Goal: Navigation & Orientation: Find specific page/section

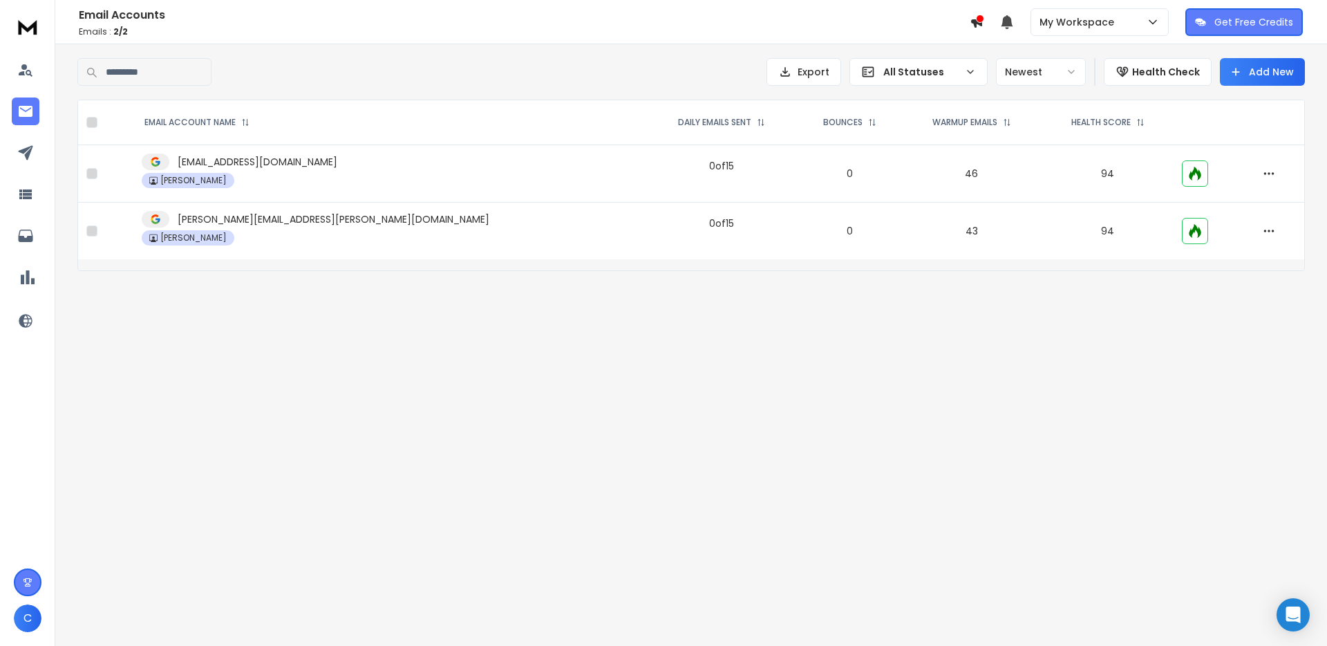
click at [411, 78] on div at bounding box center [417, 72] width 681 height 28
click at [28, 197] on icon at bounding box center [25, 194] width 12 height 10
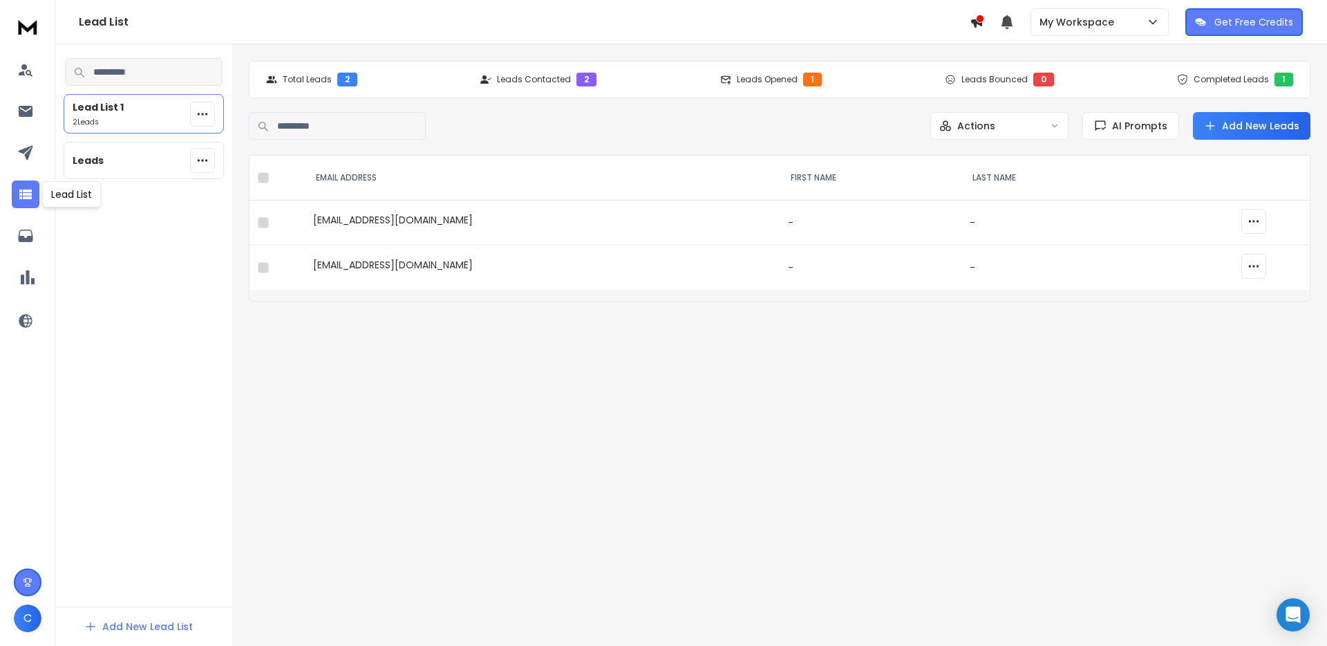
click at [84, 167] on p "Leads" at bounding box center [88, 160] width 31 height 14
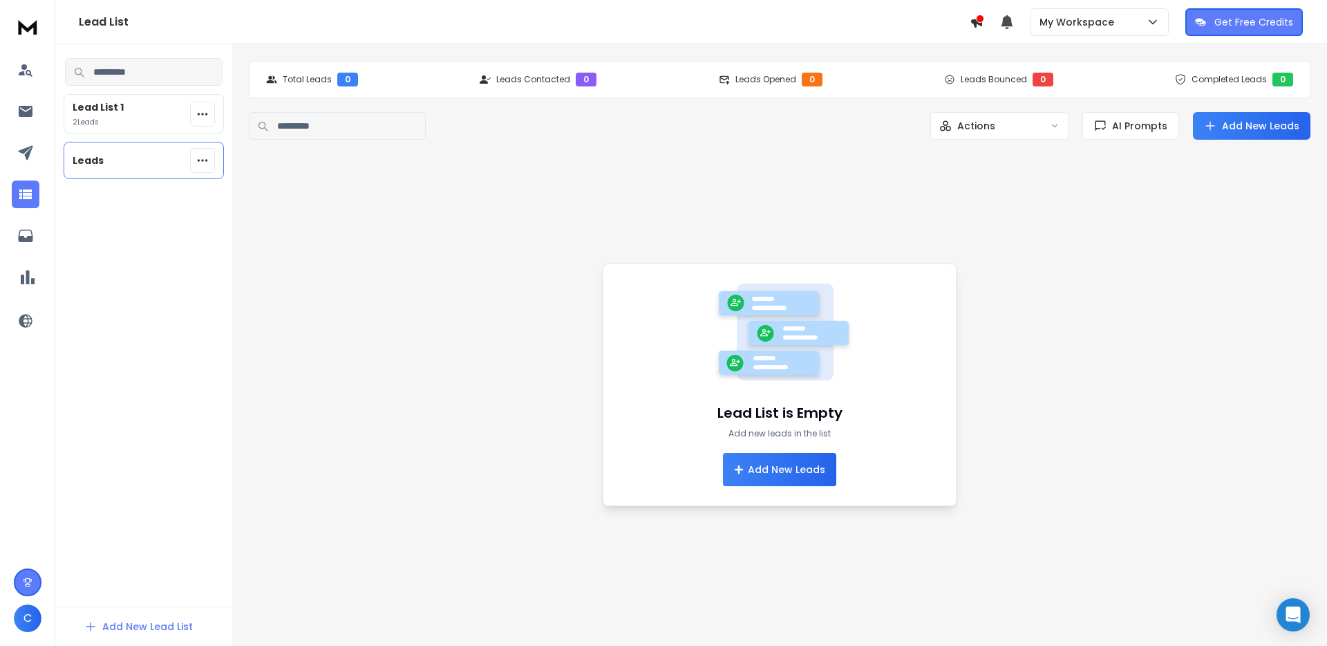
click at [200, 113] on icon "button" at bounding box center [202, 114] width 12 height 12
click at [165, 166] on p "Delete Lead List" at bounding box center [168, 166] width 75 height 14
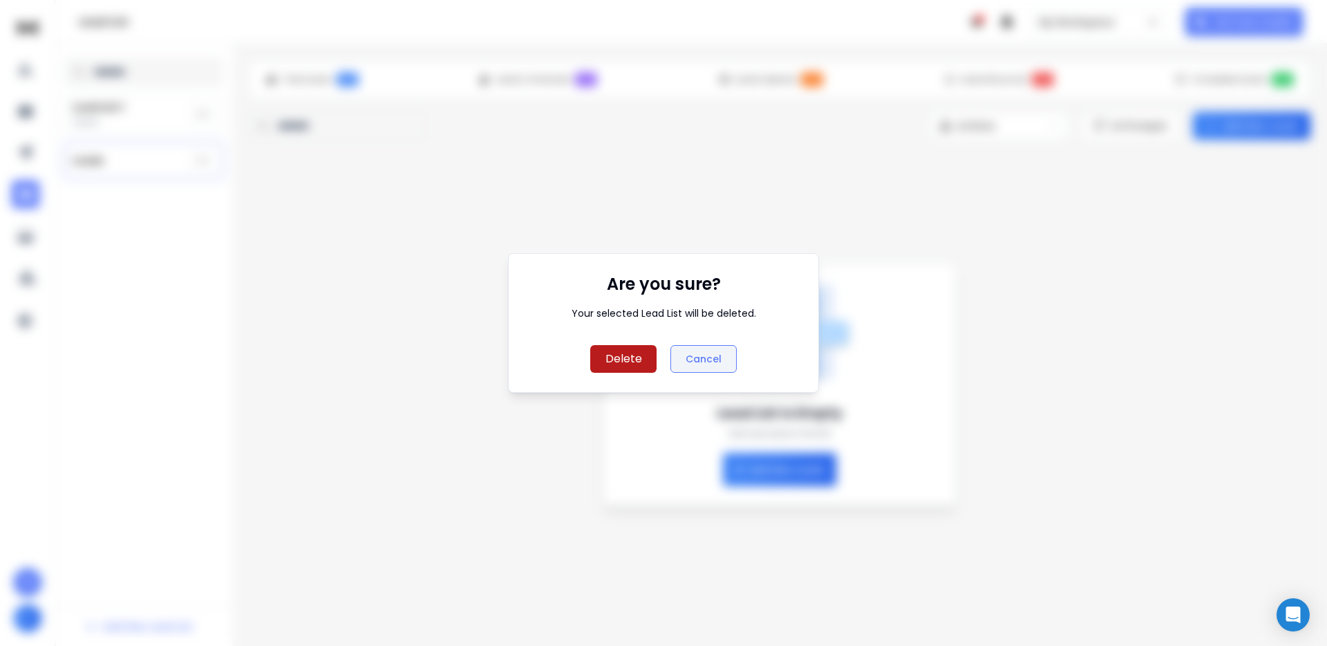
click at [621, 354] on button "Delete" at bounding box center [623, 359] width 66 height 28
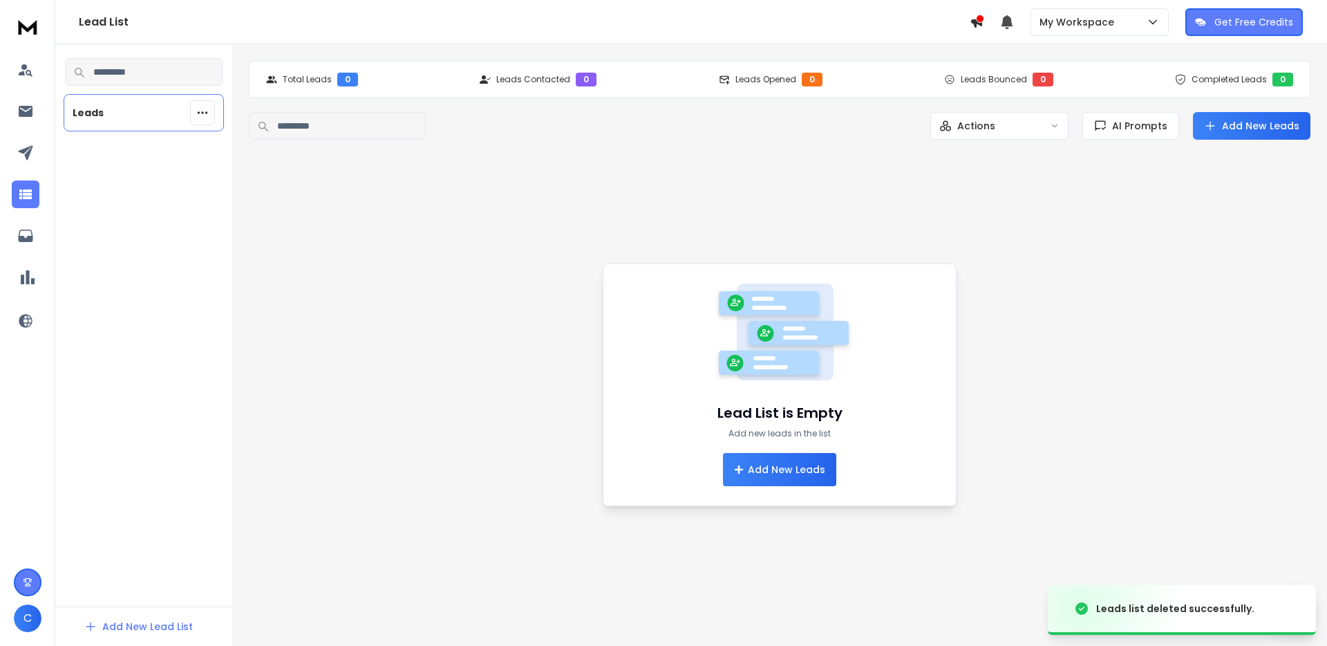
click at [174, 118] on div "Leads" at bounding box center [144, 112] width 160 height 37
click at [199, 113] on icon "button" at bounding box center [203, 112] width 10 height 2
click at [180, 165] on p "Delete Lead List" at bounding box center [168, 165] width 75 height 14
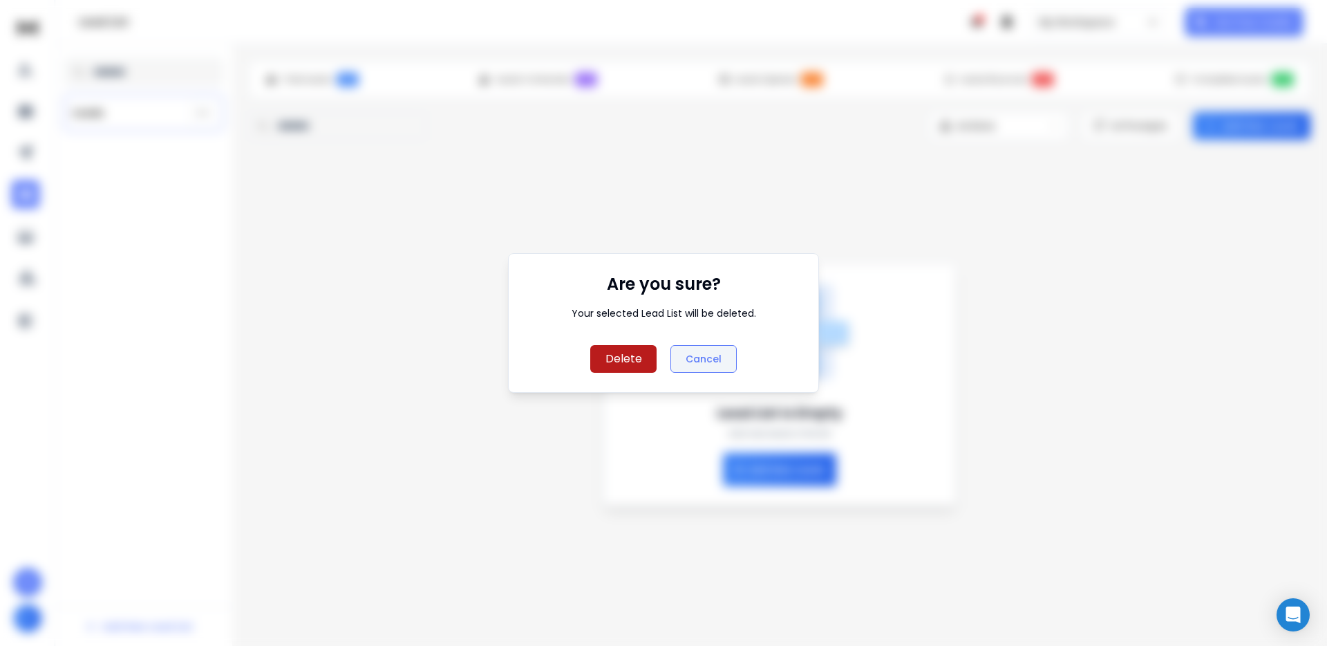
click at [609, 348] on button "Delete" at bounding box center [623, 359] width 66 height 28
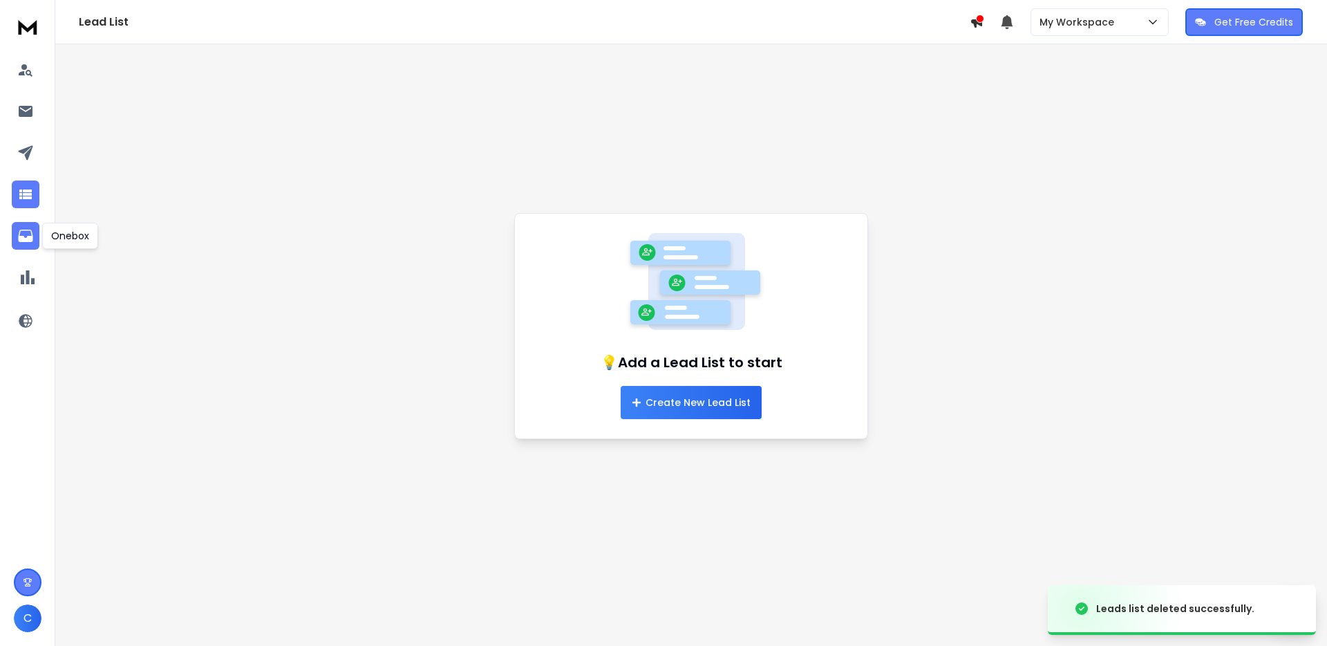
click at [37, 227] on link at bounding box center [26, 236] width 28 height 28
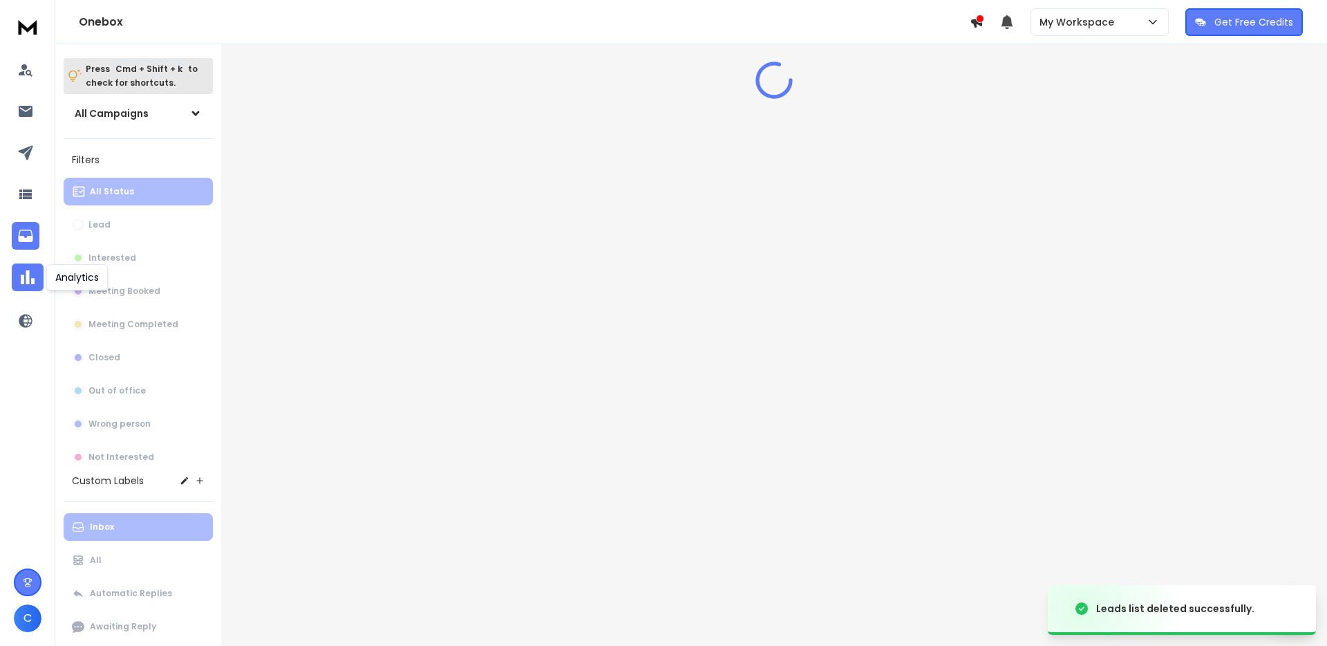
click at [30, 276] on icon at bounding box center [27, 277] width 21 height 21
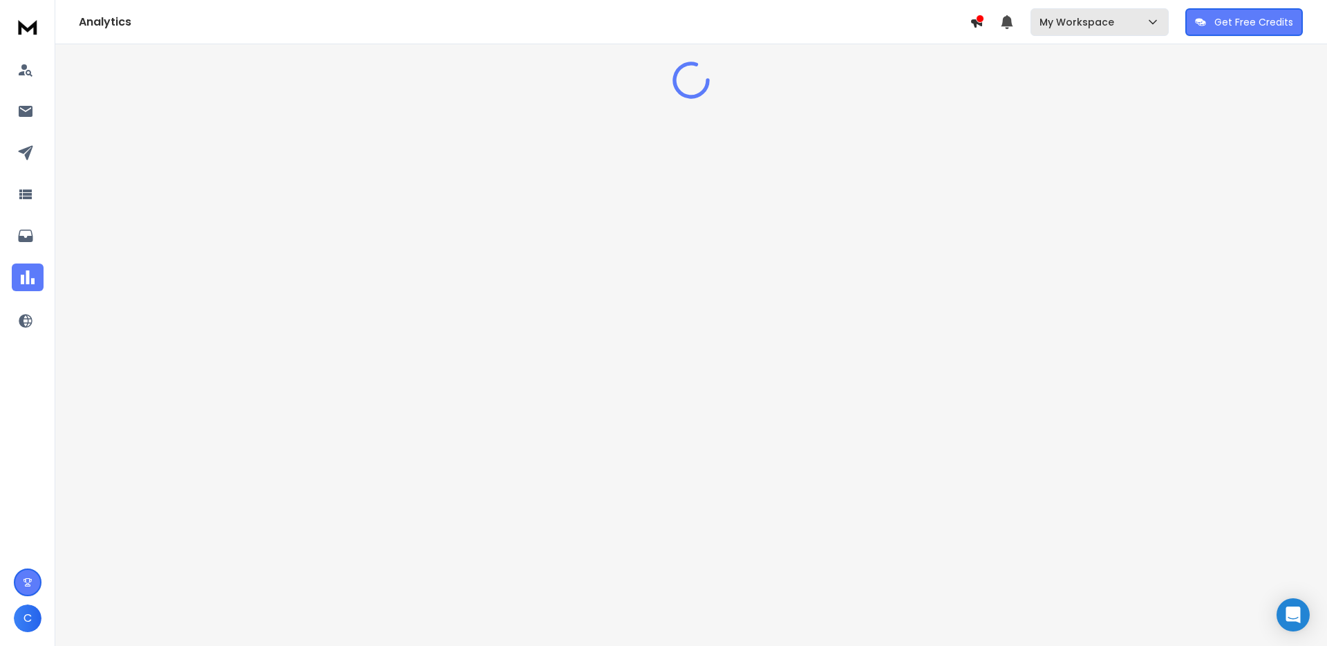
click at [1127, 27] on div "My Workspace" at bounding box center [1100, 22] width 120 height 14
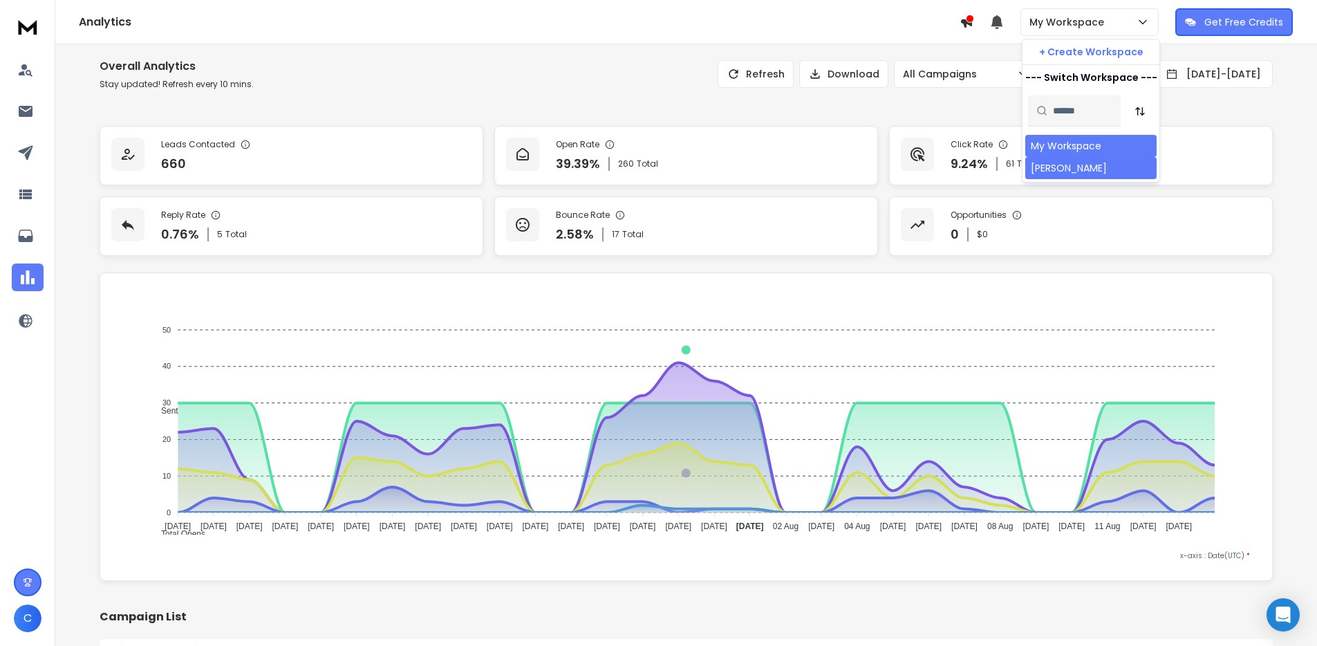
click at [1100, 162] on div "[PERSON_NAME]" at bounding box center [1069, 168] width 76 height 14
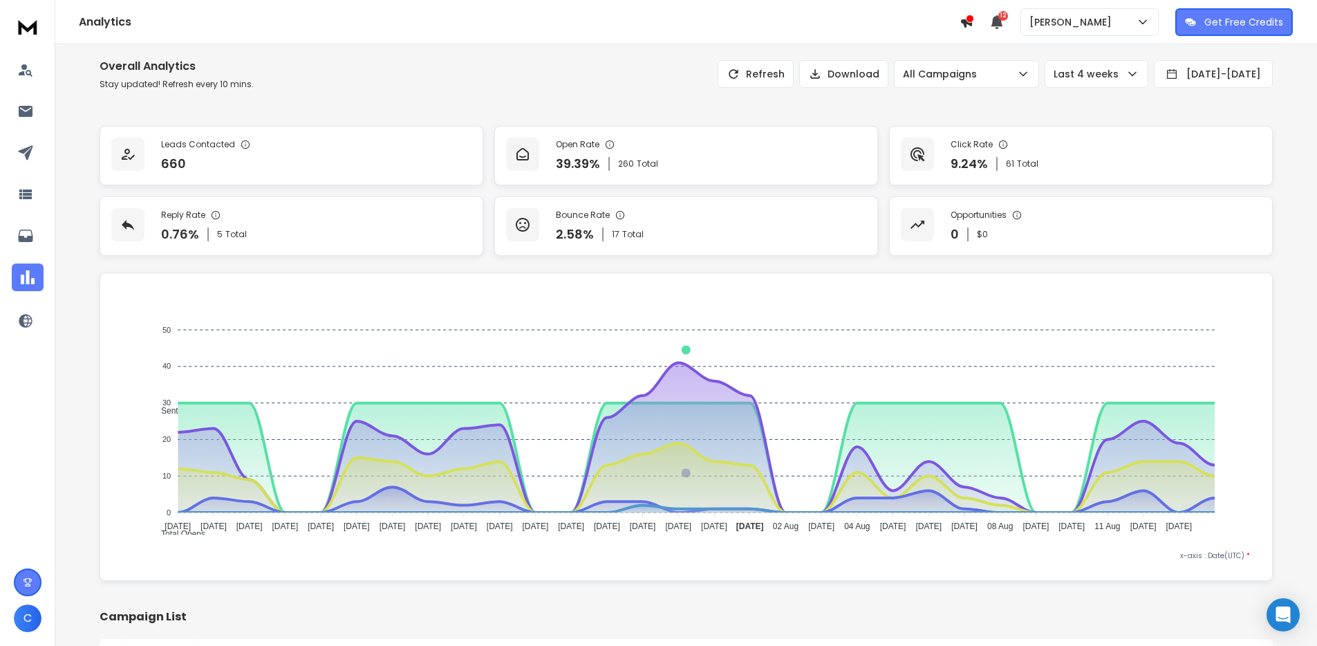
scroll to position [246, 0]
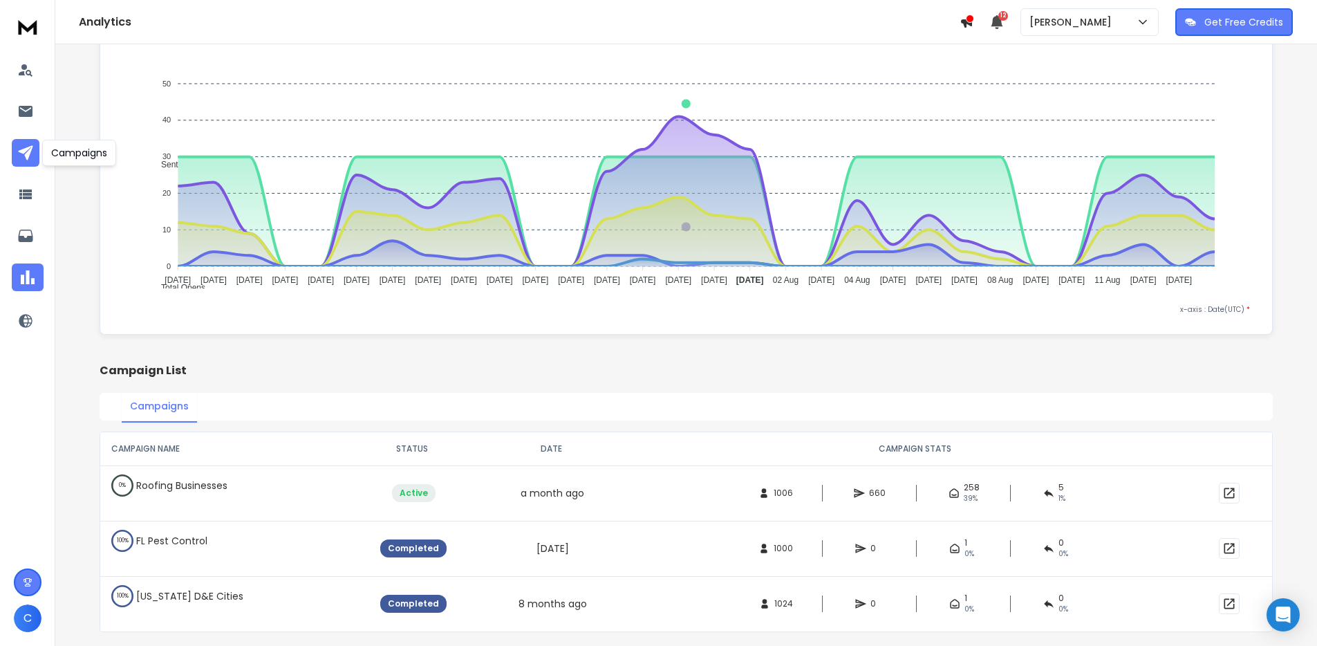
click at [21, 158] on icon at bounding box center [25, 152] width 17 height 17
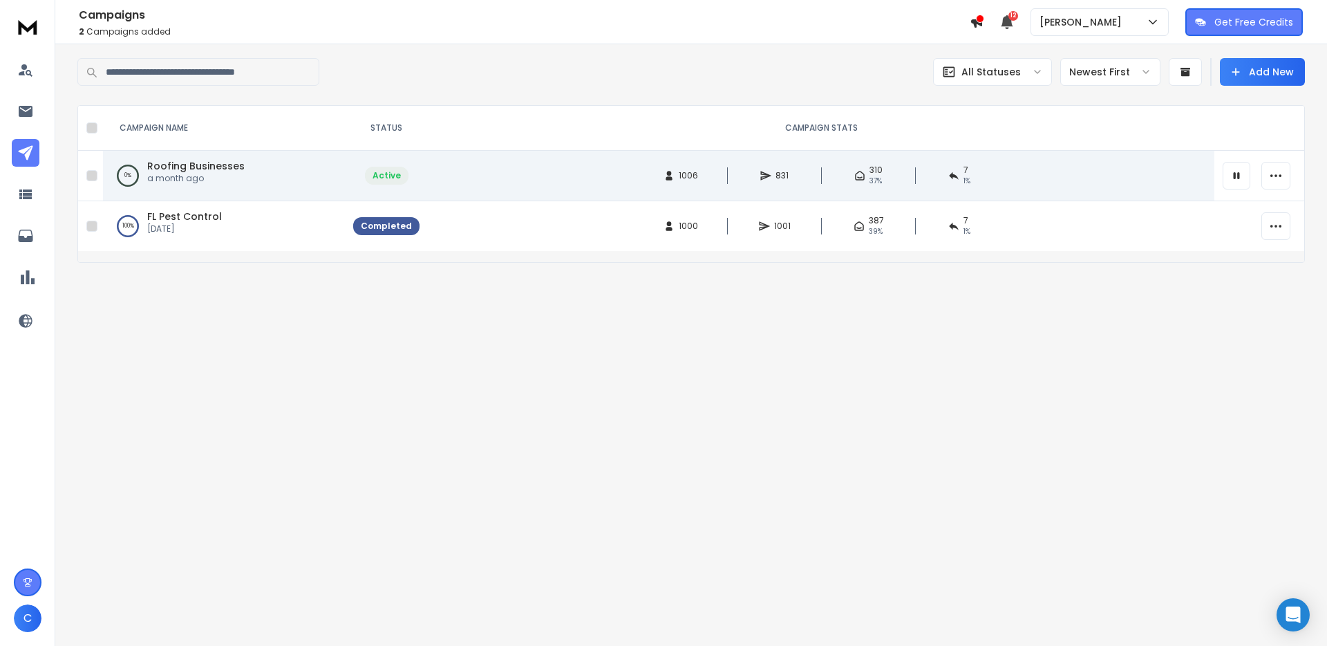
click at [488, 176] on div "1006 831 310 37 % 7 1 %" at bounding box center [821, 176] width 770 height 22
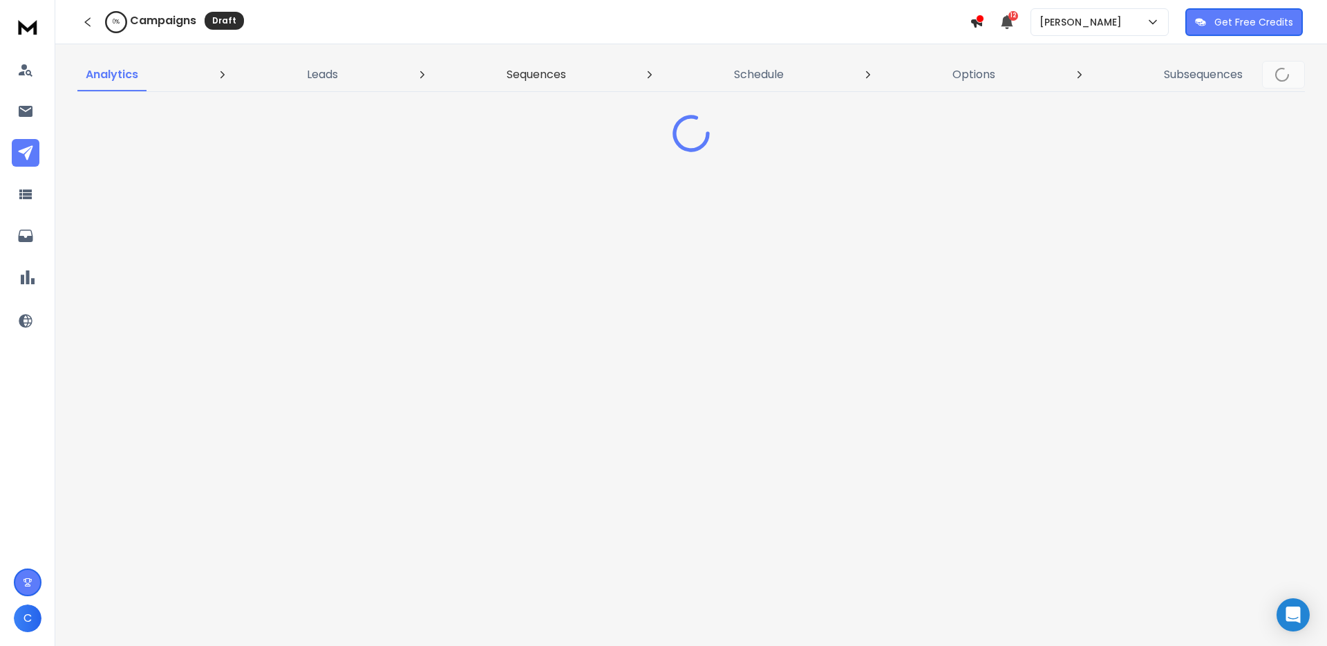
click at [540, 73] on p "Sequences" at bounding box center [536, 74] width 59 height 17
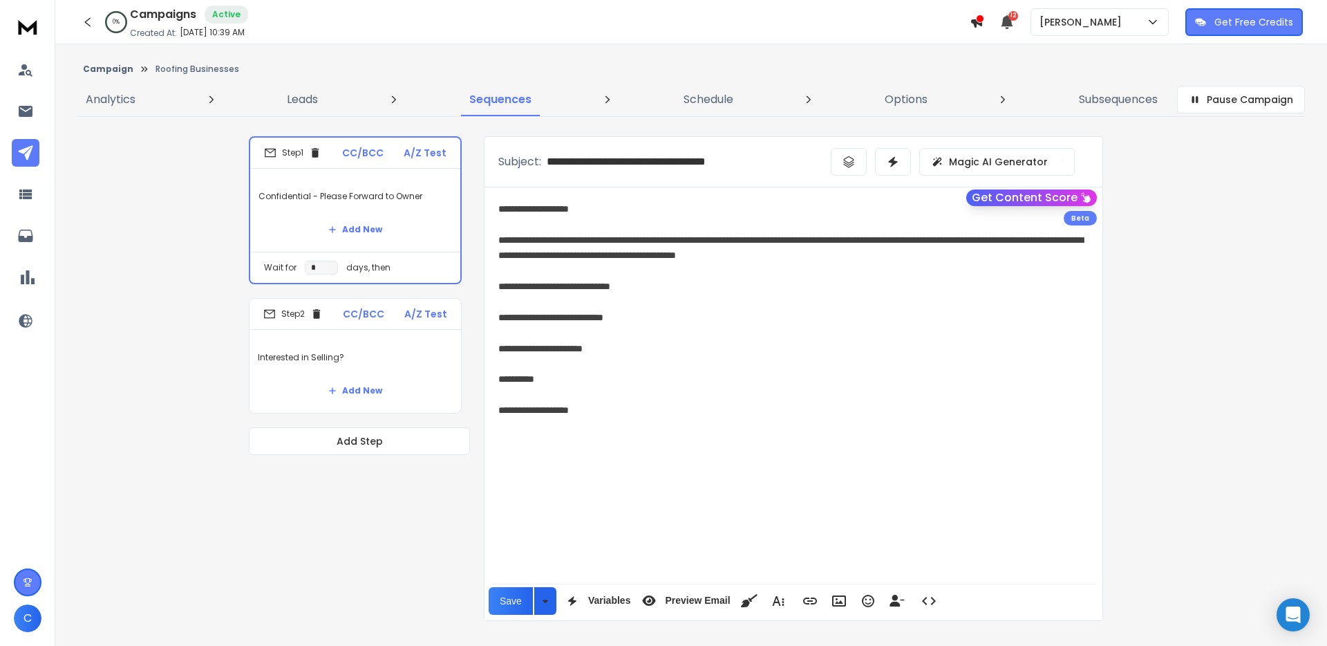
click at [35, 19] on img at bounding box center [28, 27] width 28 height 26
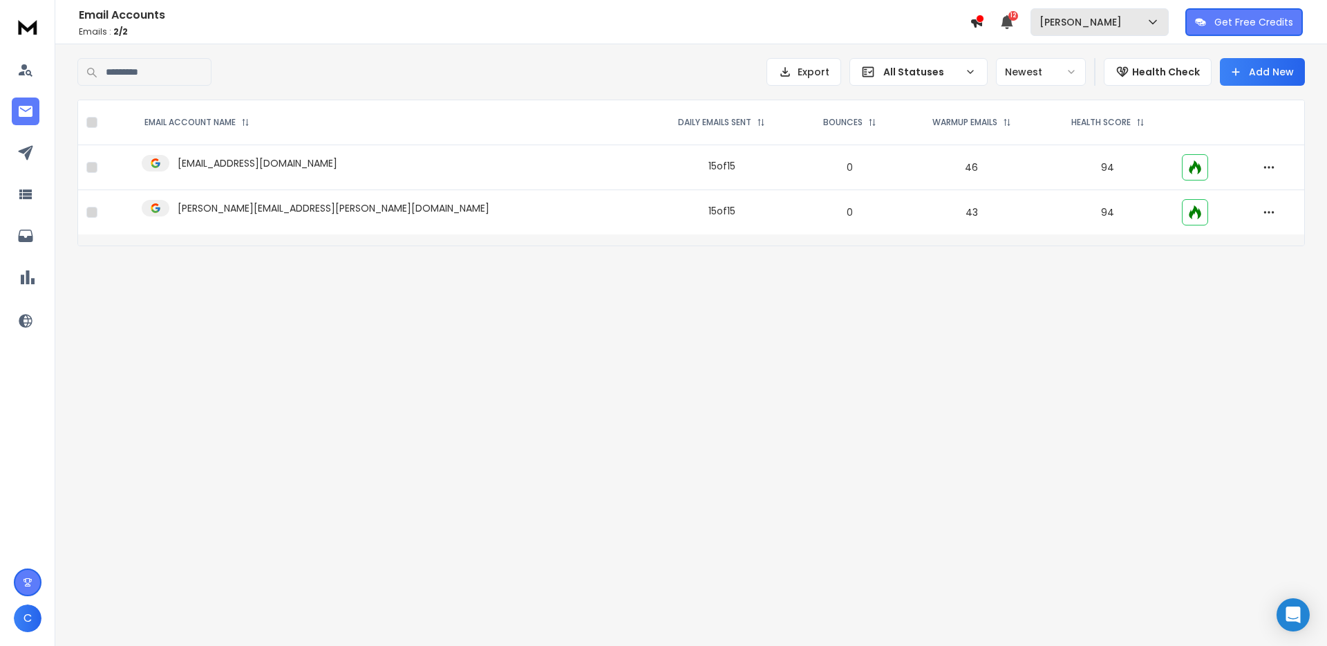
click at [1127, 18] on div "[PERSON_NAME]" at bounding box center [1100, 22] width 120 height 14
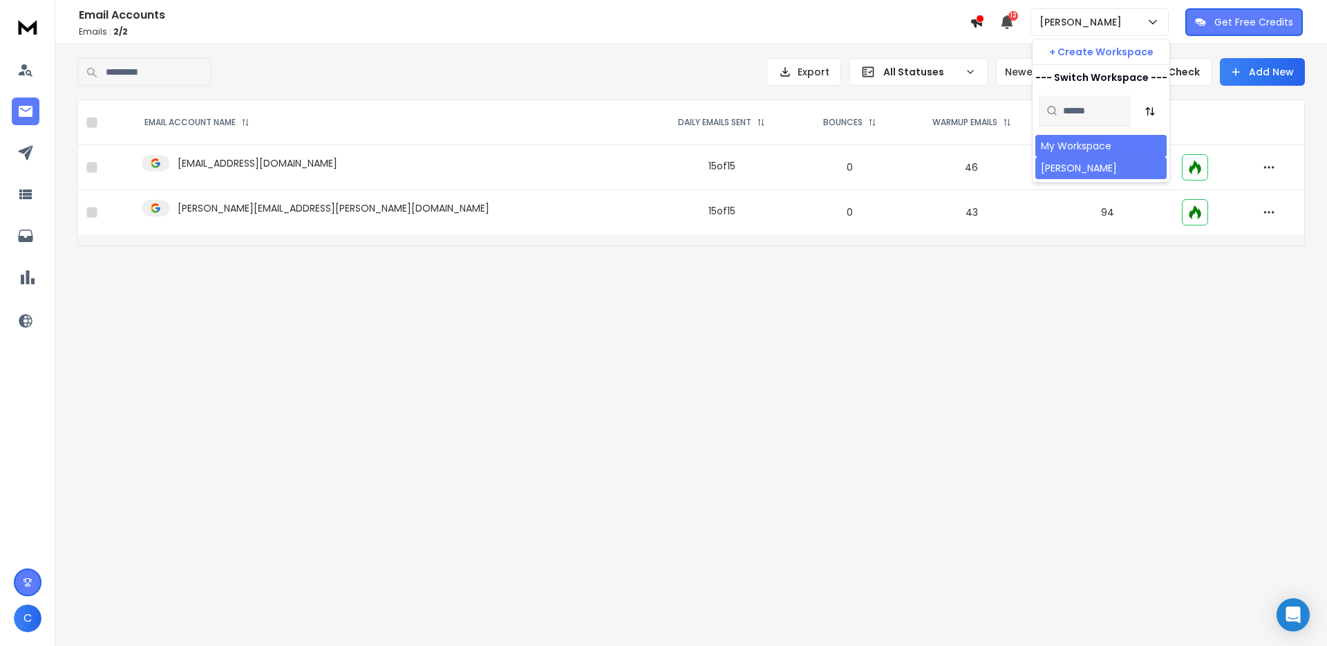
click at [1099, 140] on div "My Workspace" at bounding box center [1076, 146] width 71 height 14
